Goal: Task Accomplishment & Management: Manage account settings

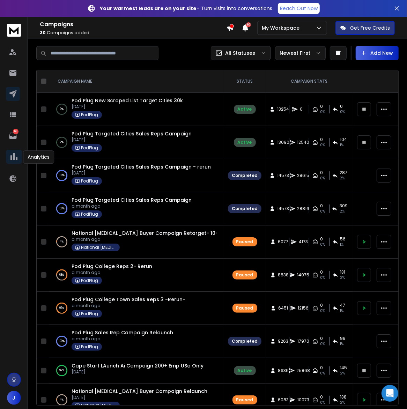
click at [13, 161] on icon at bounding box center [14, 157] width 10 height 10
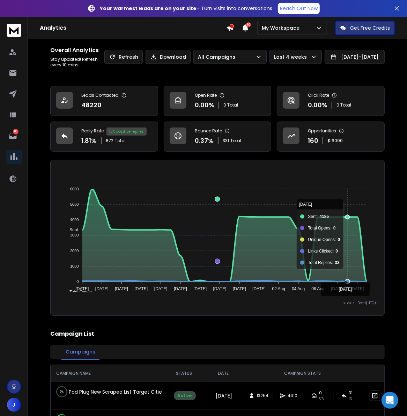
click at [344, 253] on foreignobject "Sent Total Opens Unique Opens Links Clicked Total Replies" at bounding box center [217, 231] width 307 height 122
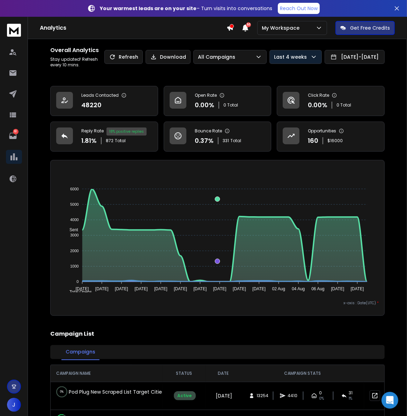
click at [278, 64] on button "Last 4 weeks" at bounding box center [296, 57] width 52 height 14
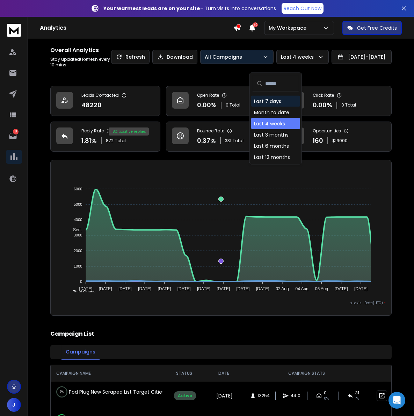
click at [230, 64] on button "All Campaigns" at bounding box center [236, 57] width 73 height 14
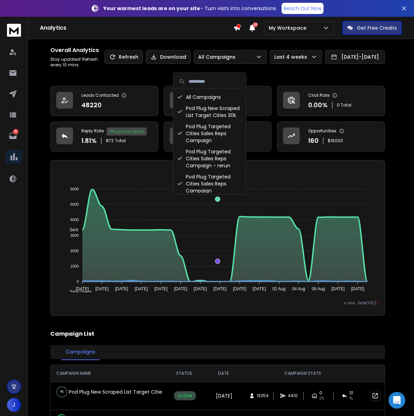
click at [18, 223] on div "61 J" at bounding box center [14, 218] width 28 height 402
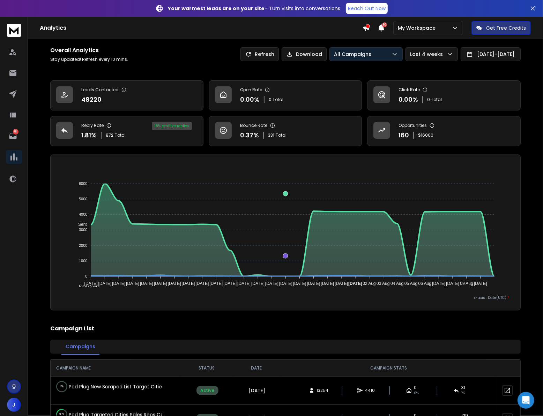
click at [364, 51] on div "All Campaigns" at bounding box center [366, 54] width 64 height 7
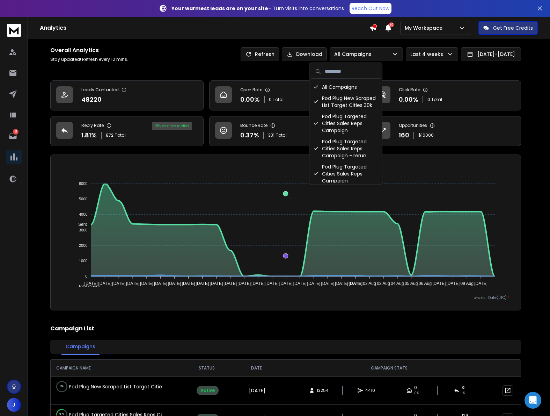
click at [350, 74] on input at bounding box center [346, 71] width 70 height 14
type input "****"
click at [351, 91] on div "All Campaigns" at bounding box center [346, 86] width 70 height 11
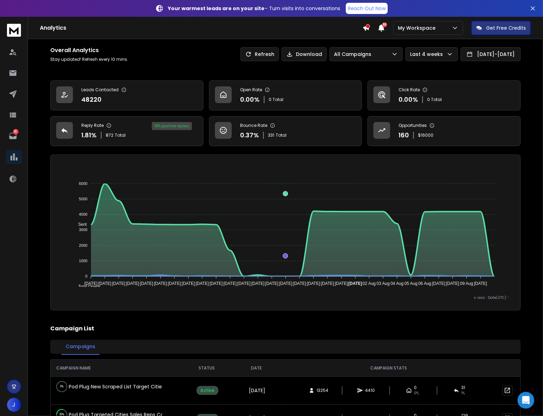
click at [337, 55] on p "All Campaigns" at bounding box center [354, 54] width 40 height 7
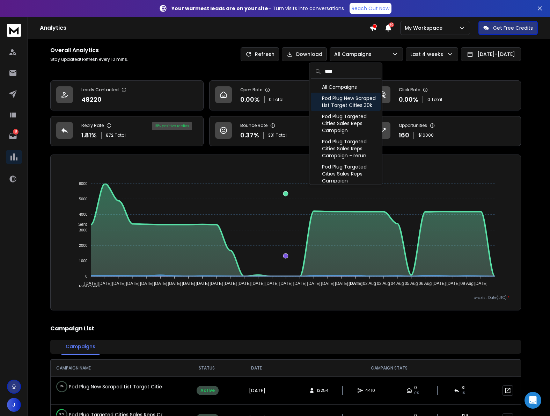
click at [337, 104] on div "Pod Plug New Scraped List Target Cities 30k" at bounding box center [346, 102] width 70 height 18
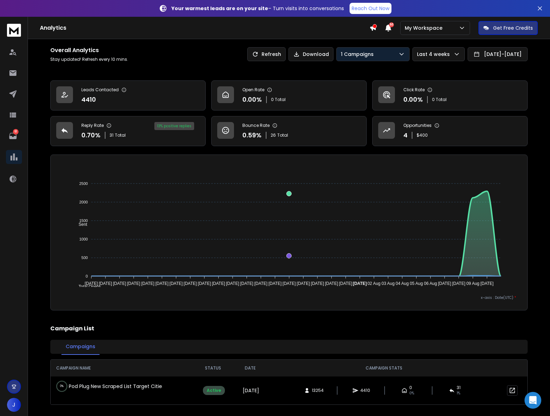
click at [347, 55] on p "1 Campaigns" at bounding box center [359, 54] width 36 height 7
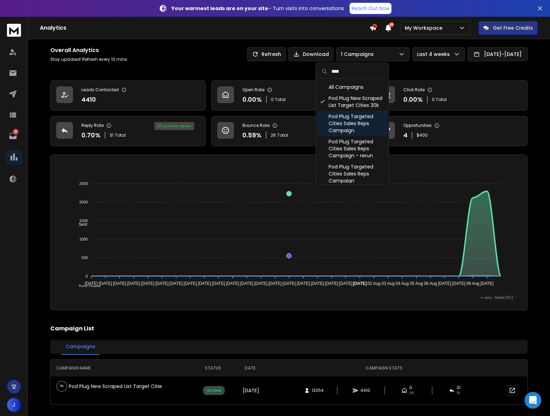
click at [338, 126] on div "Pod Plug Targeted Cities Sales Reps Campaign" at bounding box center [352, 123] width 70 height 25
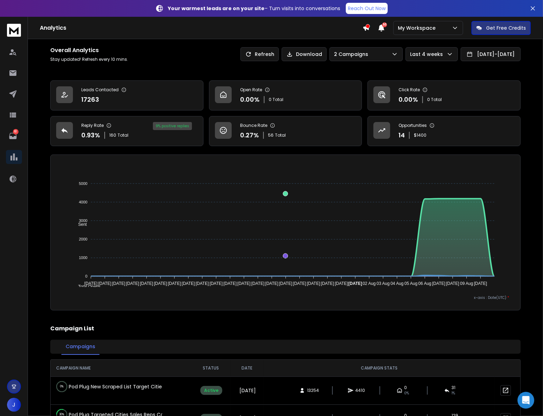
click at [353, 55] on div "2 Campaigns" at bounding box center [366, 54] width 64 height 7
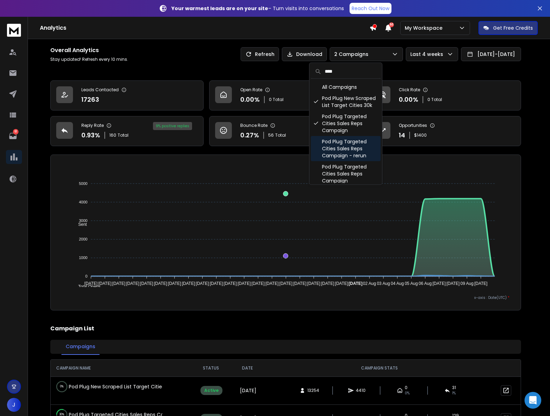
click at [352, 152] on div "Pod Plug Targeted Cities Sales Reps Campaign - rerun" at bounding box center [346, 148] width 70 height 25
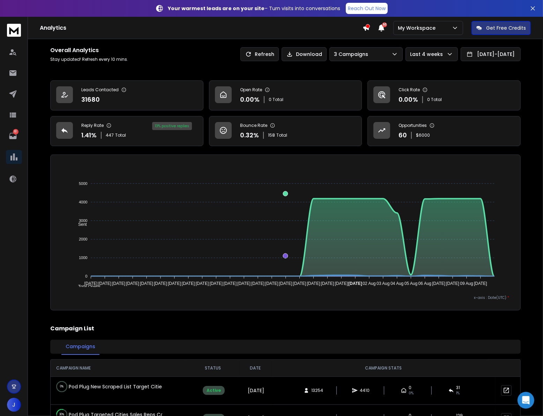
click at [355, 51] on div "3 Campaigns" at bounding box center [366, 54] width 64 height 7
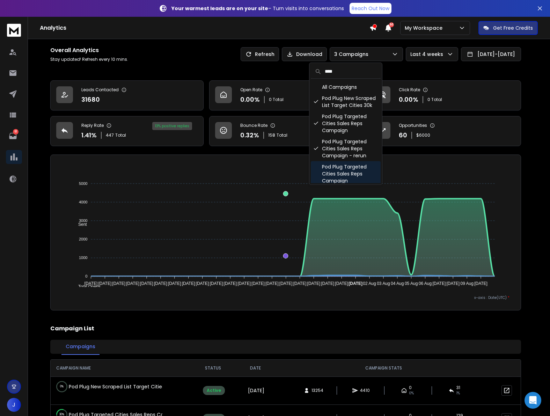
click at [348, 173] on div "Pod Plug Targeted Cities Sales Reps Campaign" at bounding box center [346, 173] width 70 height 25
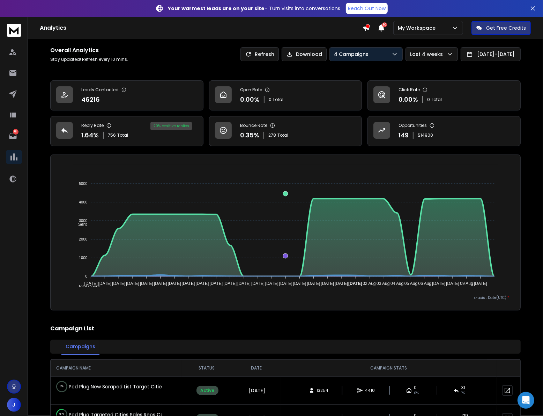
click at [352, 53] on div "4 Campaigns" at bounding box center [366, 54] width 64 height 7
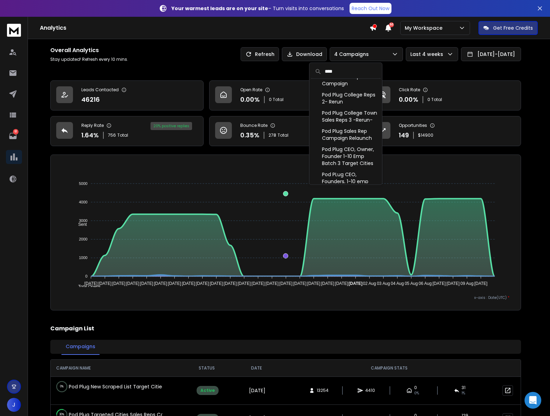
scroll to position [98, 0]
click at [345, 99] on div "Pod Plug College Reps 2- Rerun" at bounding box center [346, 97] width 70 height 18
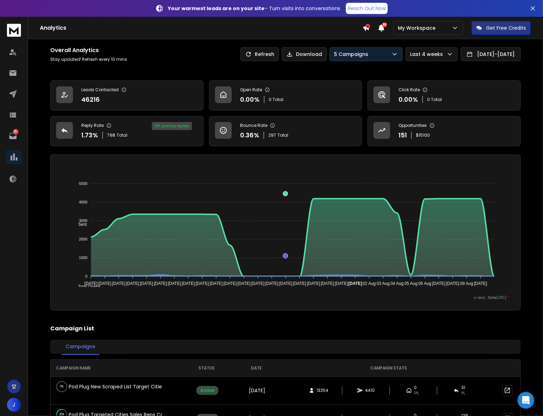
click at [359, 49] on button "5 Campaigns" at bounding box center [366, 54] width 73 height 14
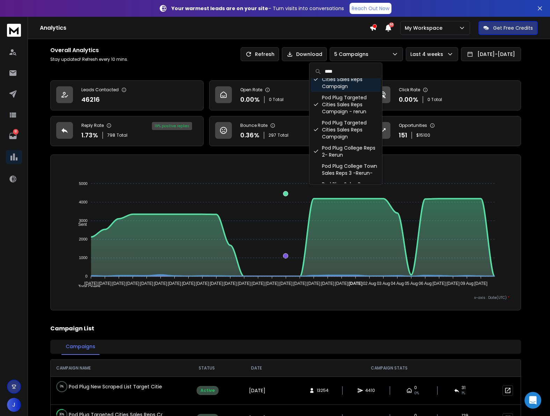
scroll to position [62, 0]
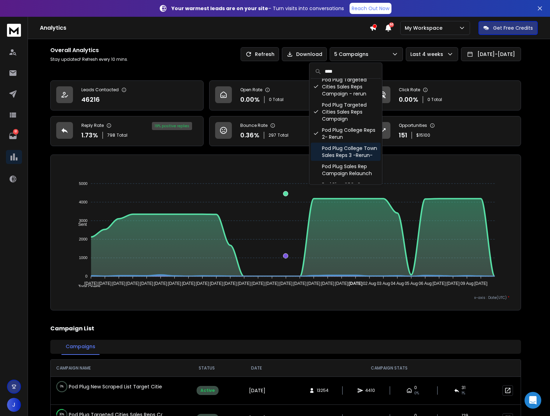
click at [344, 157] on div "Pod Plug College Town Sales Reps 3 -Rerun-" at bounding box center [346, 151] width 70 height 18
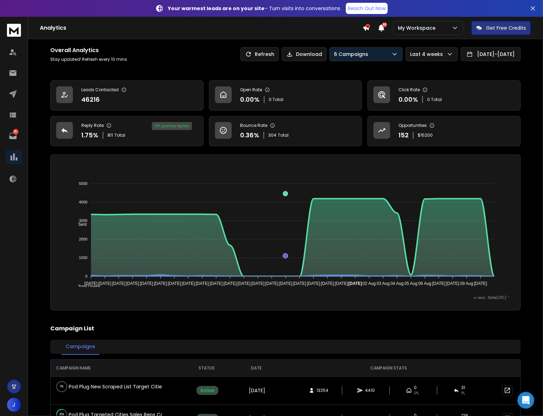
click at [345, 55] on p "6 Campaigns" at bounding box center [352, 54] width 37 height 7
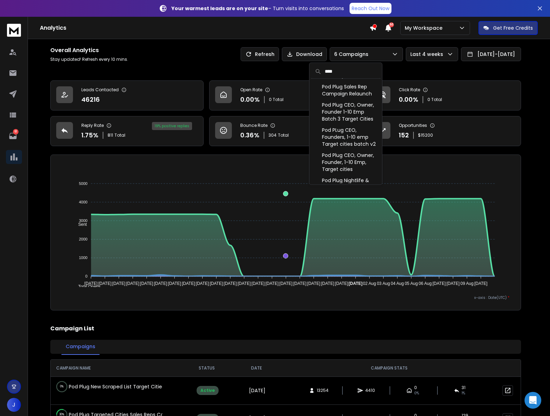
scroll to position [155, 0]
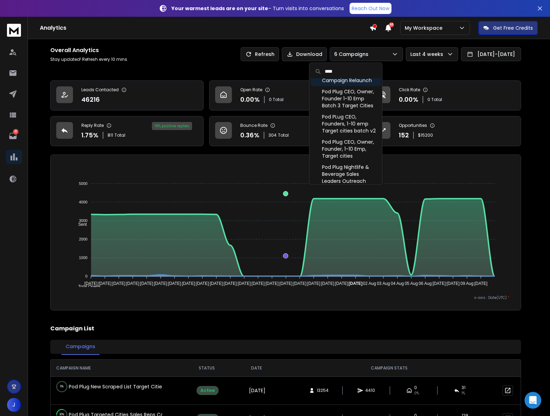
click at [345, 86] on div "Pod Plug Sales Rep Campaign Relaunch" at bounding box center [346, 77] width 70 height 18
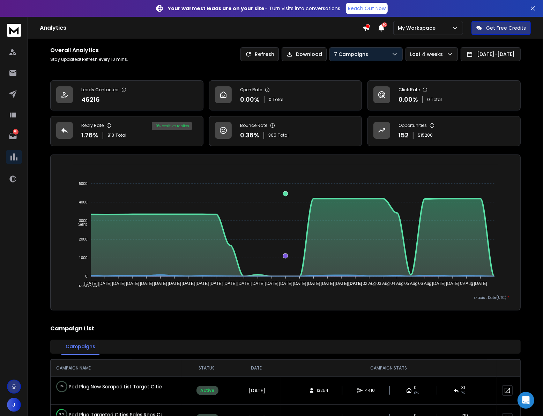
click at [353, 56] on div "7 Campaigns" at bounding box center [366, 54] width 64 height 7
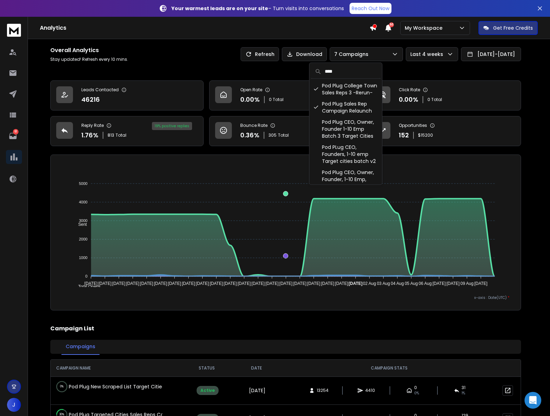
scroll to position [144, 0]
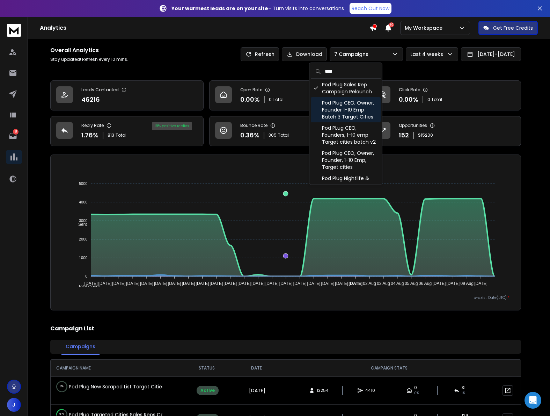
click at [346, 120] on div "Pod Plug CEO, Owner, Founder 1-10 Emp Batch 3 Target Cities" at bounding box center [346, 109] width 70 height 25
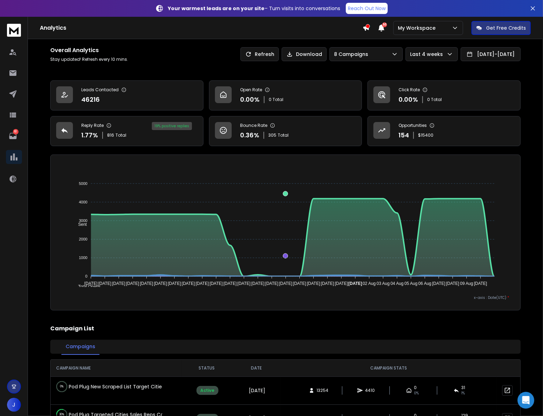
click at [358, 52] on div "8 Campaigns" at bounding box center [366, 54] width 64 height 7
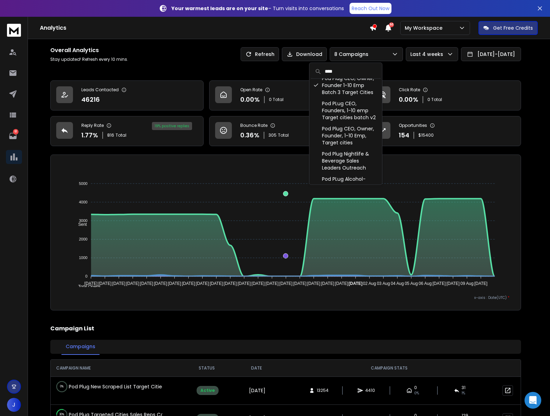
scroll to position [170, 0]
click at [337, 120] on div "Pod PLug CEO, Founders, 1-10 emp Target cities batch v2" at bounding box center [346, 108] width 70 height 25
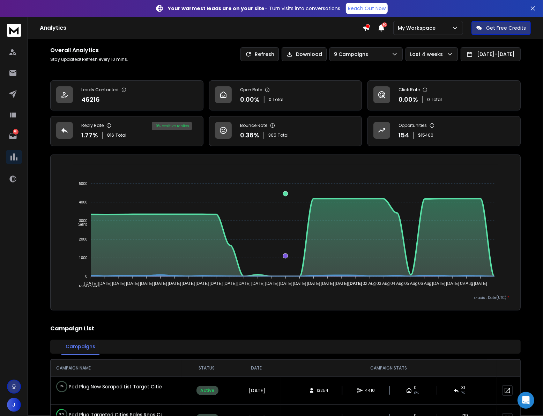
click at [349, 52] on p "9 Campaigns" at bounding box center [352, 54] width 37 height 7
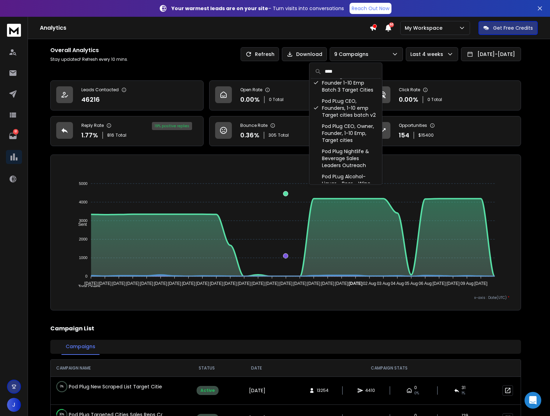
scroll to position [177, 0]
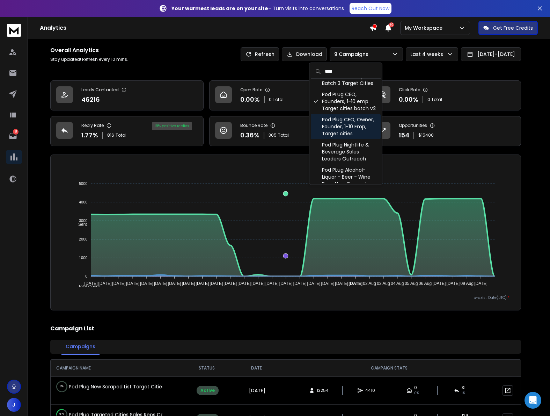
click at [344, 139] on div "Pod Plug CEO, Owner, Founder, 1-10 Emp, Target cities" at bounding box center [346, 126] width 70 height 25
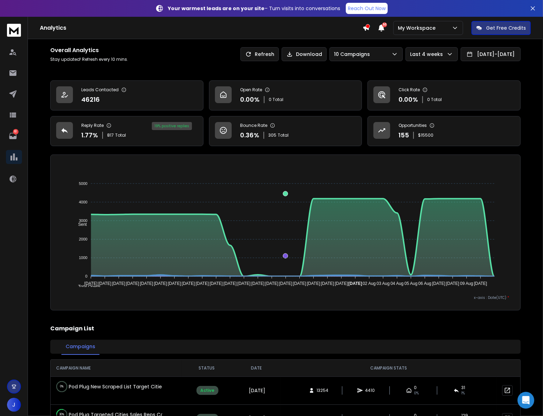
click at [342, 51] on p "10 Campaigns" at bounding box center [353, 54] width 39 height 7
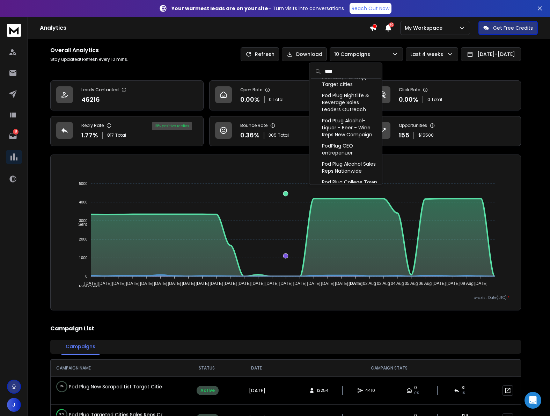
scroll to position [229, 0]
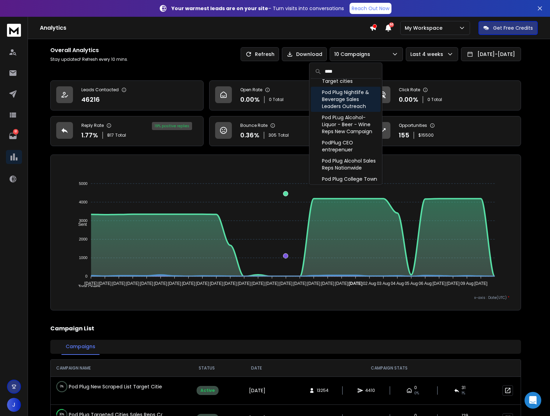
click at [339, 112] on div "Pod Plug Nightlife & Beverage Sales Leaders Outreach" at bounding box center [346, 99] width 70 height 25
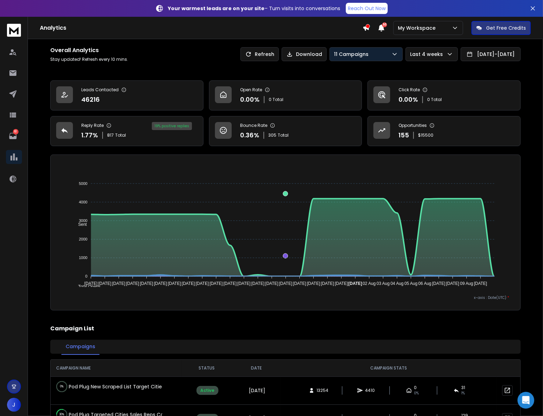
click at [345, 53] on p "11 Campaigns" at bounding box center [352, 54] width 37 height 7
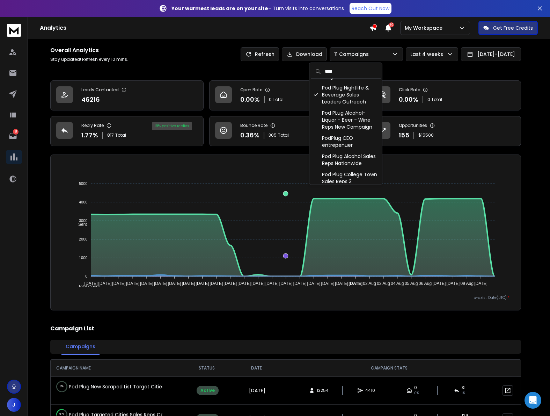
scroll to position [240, 0]
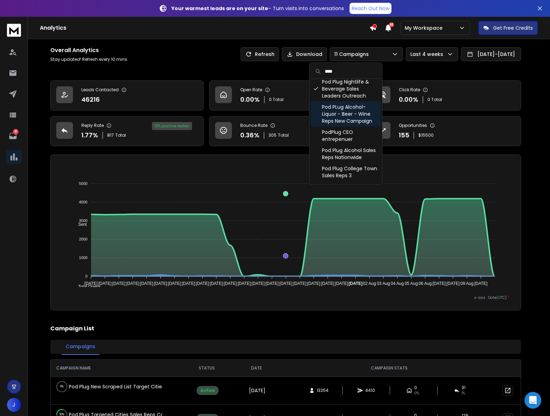
click at [335, 124] on div "Pod PLug Alcohol-Liquor - Beer - Wine Reps New Campaign" at bounding box center [346, 113] width 70 height 25
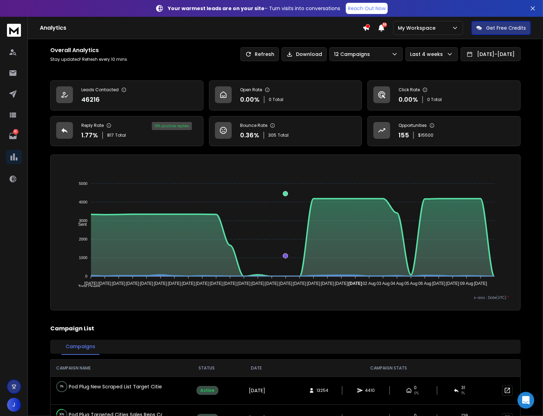
click at [346, 55] on p "12 Campaigns" at bounding box center [353, 54] width 39 height 7
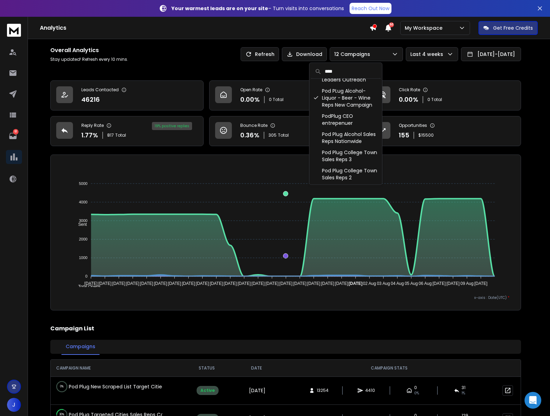
scroll to position [277, 0]
click at [341, 110] on div "PodPlug CEO entrepenuer" at bounding box center [346, 119] width 70 height 18
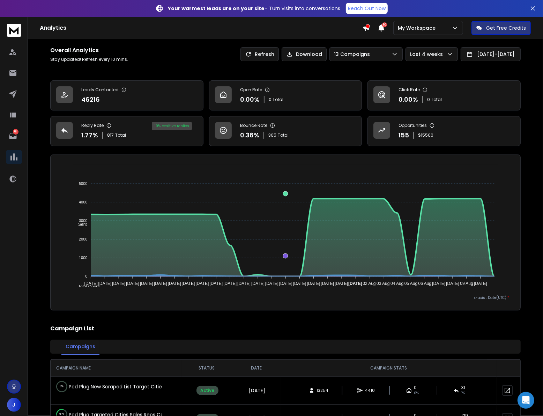
click at [344, 58] on button "13 Campaigns" at bounding box center [366, 54] width 73 height 14
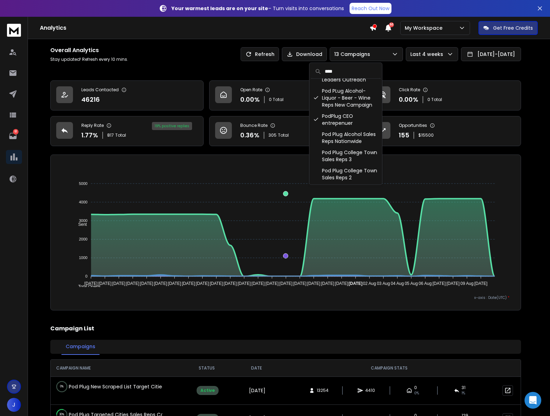
scroll to position [275, 0]
click at [338, 139] on div "Pod Plug Alcohol Sales Reps Nationwide" at bounding box center [346, 138] width 70 height 18
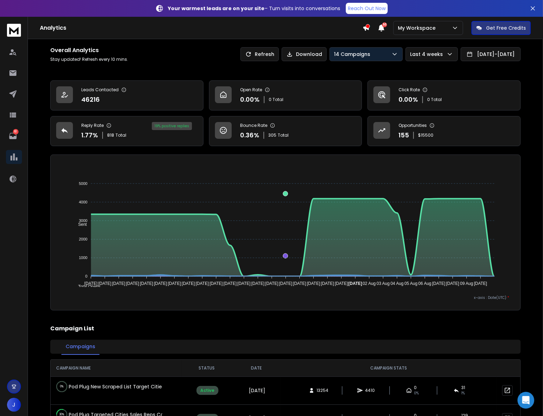
click at [341, 61] on button "14 Campaigns" at bounding box center [366, 54] width 73 height 14
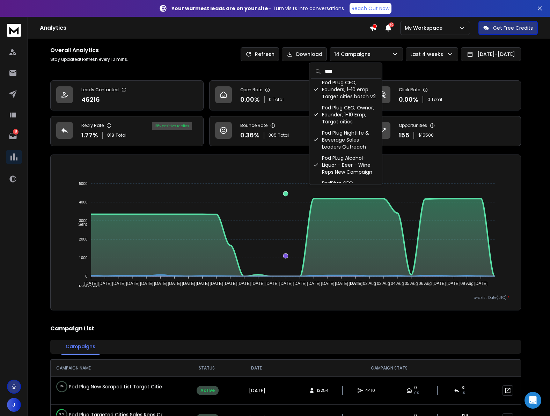
scroll to position [277, 0]
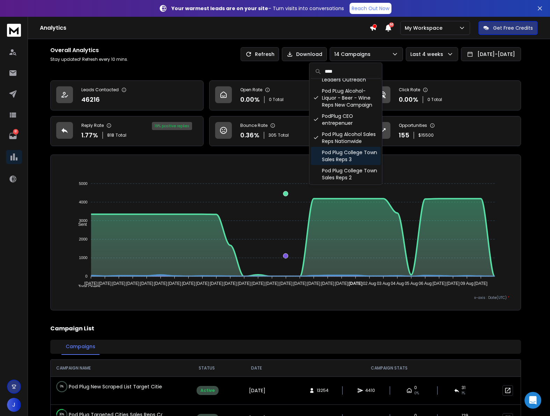
click at [339, 159] on div "Pod Plug College Town Sales Reps 3" at bounding box center [346, 156] width 70 height 18
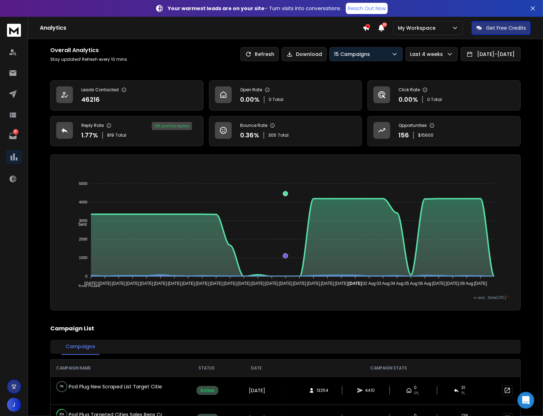
click at [358, 51] on div "15 Campaigns" at bounding box center [366, 54] width 64 height 7
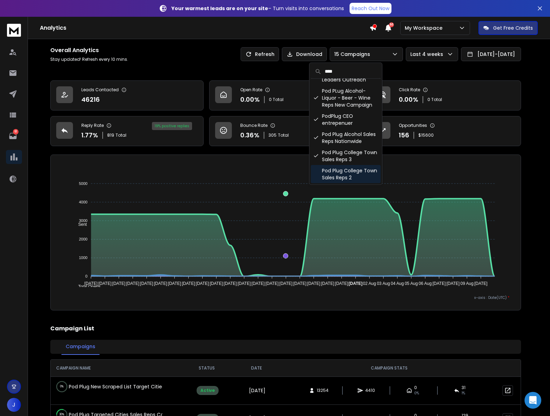
click at [340, 177] on div "Pod Plug College Town Sales Reps 2" at bounding box center [346, 174] width 70 height 18
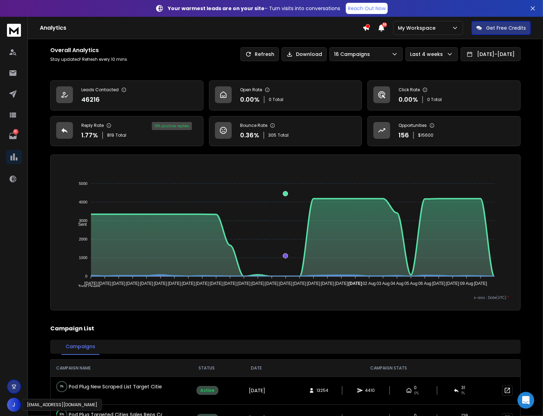
click at [14, 407] on span "J" at bounding box center [14, 404] width 14 height 14
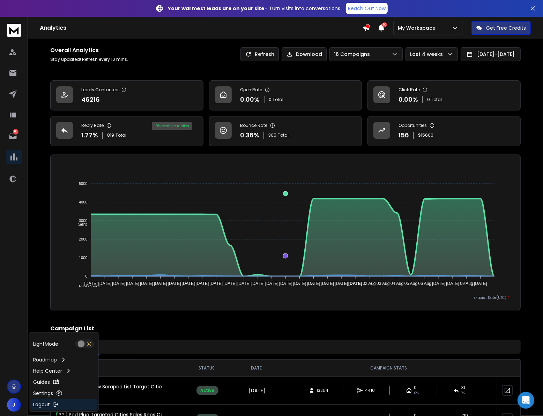
click at [63, 405] on div "Logout" at bounding box center [64, 403] width 66 height 11
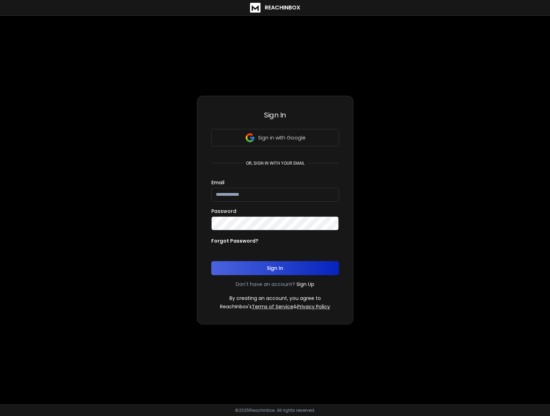
type input "**********"
click at [303, 265] on button "Sign In" at bounding box center [275, 268] width 128 height 14
